Goal: Communication & Community: Answer question/provide support

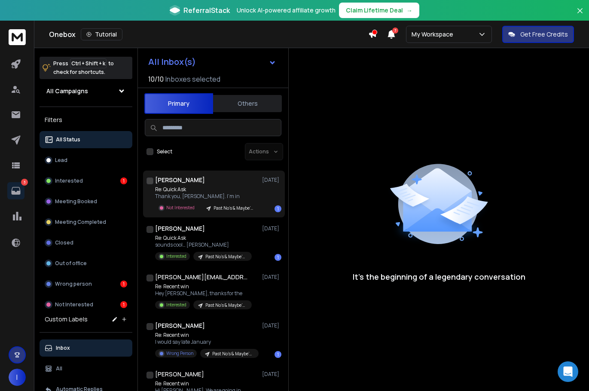
click at [204, 192] on p "Re: Quick Ask" at bounding box center [206, 189] width 103 height 7
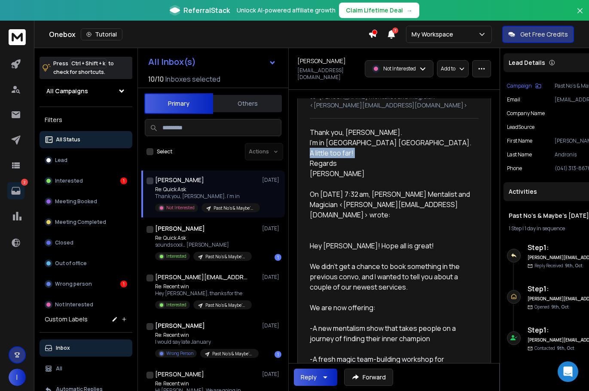
scroll to position [86, 0]
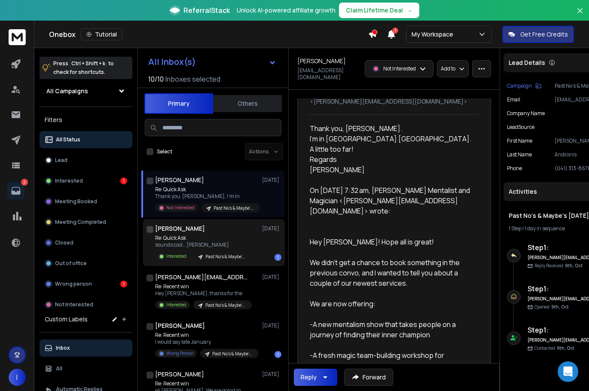
click at [219, 238] on p "Re: Quick Ask" at bounding box center [203, 238] width 97 height 7
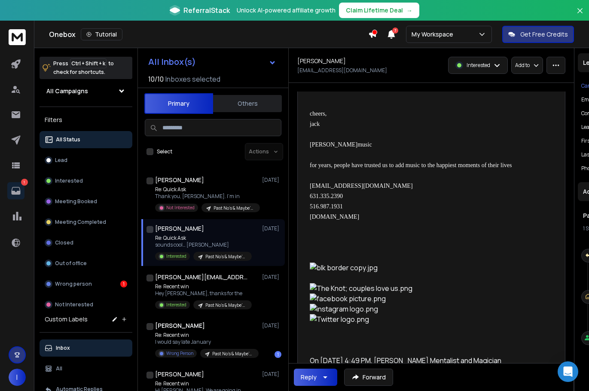
scroll to position [387, 0]
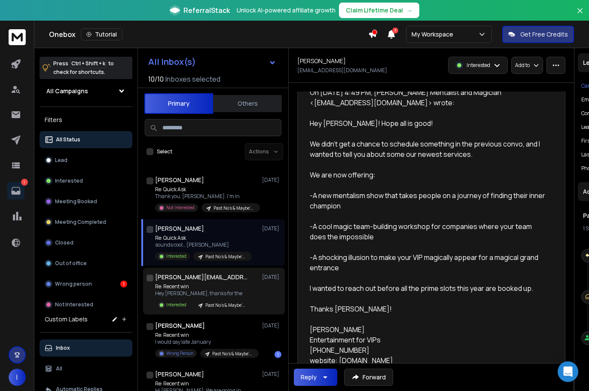
click at [250, 276] on div "[PERSON_NAME][EMAIL_ADDRESS][DOMAIN_NAME] [DATE]" at bounding box center [218, 277] width 126 height 9
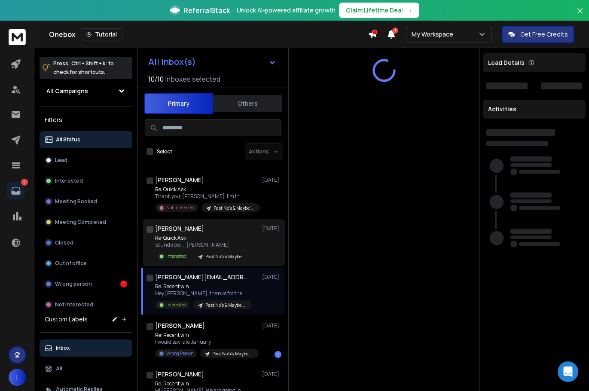
click at [235, 233] on div "[PERSON_NAME] [DATE]" at bounding box center [218, 228] width 126 height 9
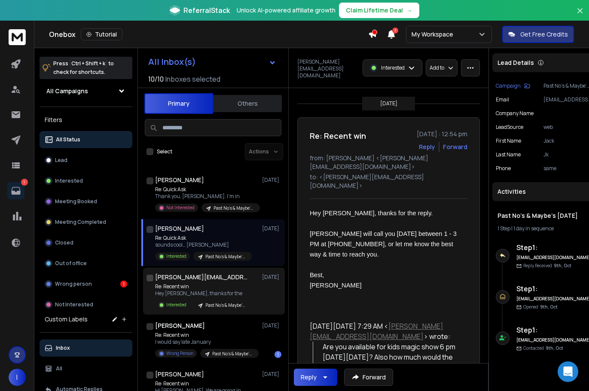
click at [234, 280] on div "[PERSON_NAME][EMAIL_ADDRESS][DOMAIN_NAME] [DATE] Re: Recent win Hey [PERSON_NAM…" at bounding box center [218, 291] width 126 height 37
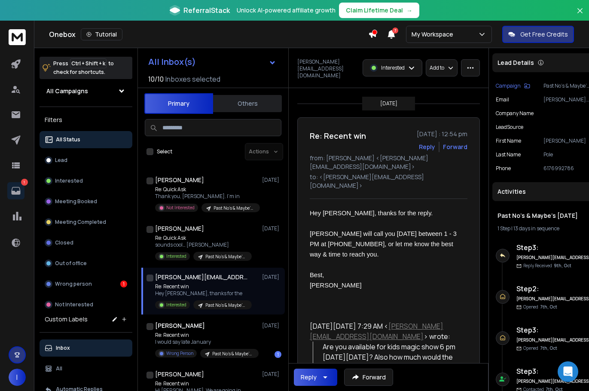
click at [410, 280] on div "[PERSON_NAME]" at bounding box center [385, 285] width 151 height 10
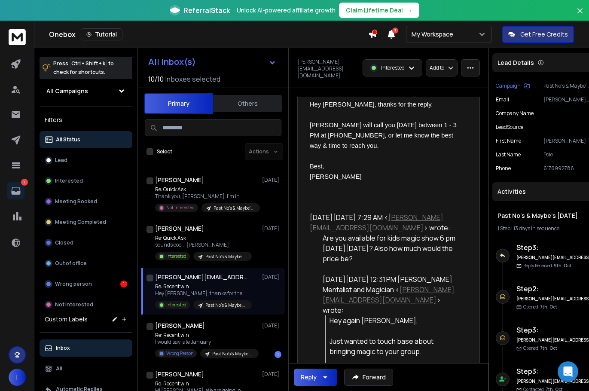
scroll to position [0, 0]
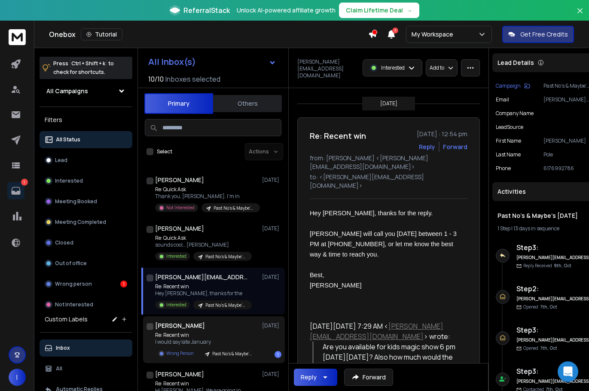
click at [189, 331] on div "[PERSON_NAME] [DATE] Re: Recent win I would say late January Wrong Person Past …" at bounding box center [218, 340] width 126 height 37
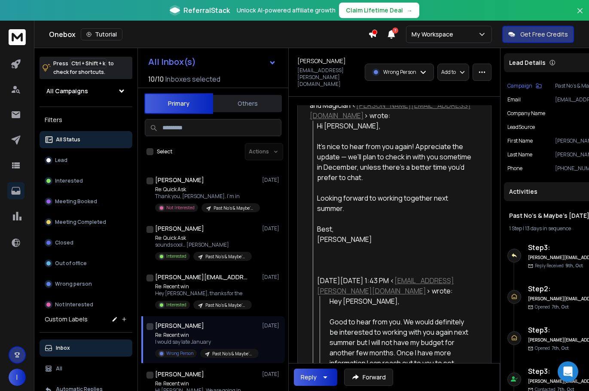
scroll to position [43, 0]
